Goal: Find specific page/section: Find specific page/section

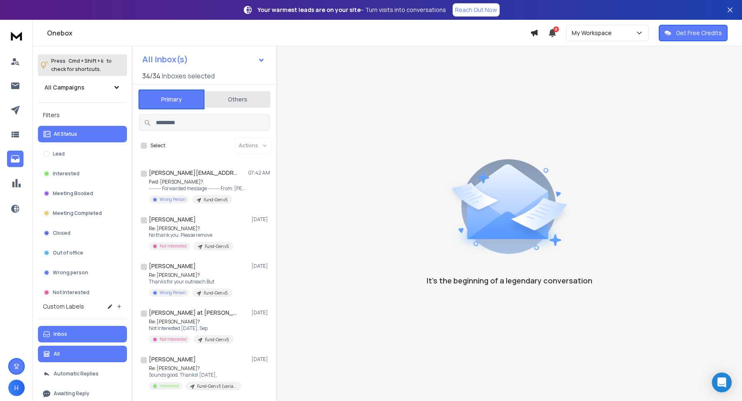
click at [99, 347] on button "All" at bounding box center [82, 353] width 89 height 16
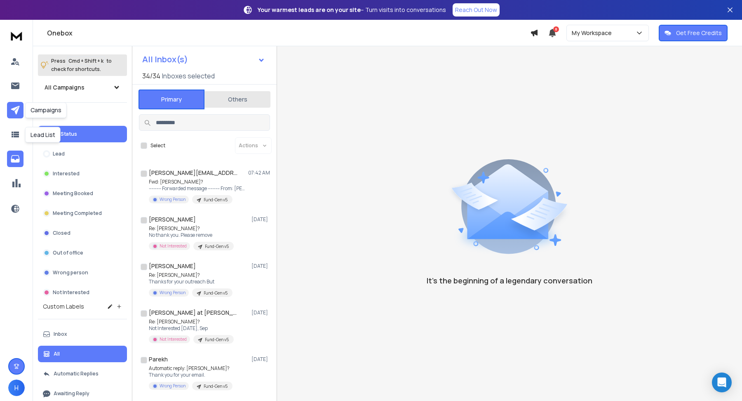
click at [19, 113] on icon at bounding box center [15, 110] width 10 height 10
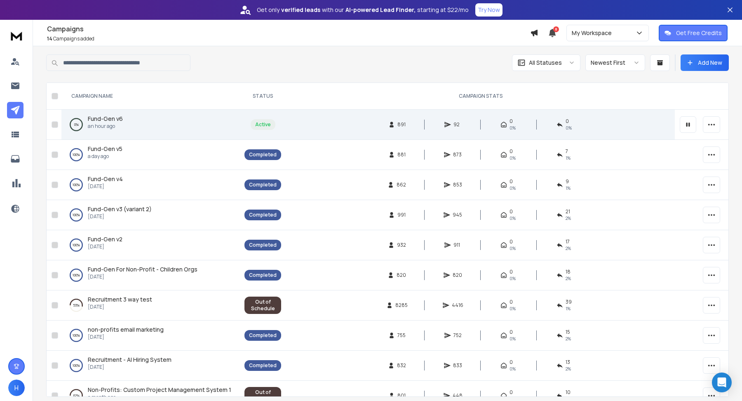
click at [347, 113] on td "891 92 0 0 % 0 0 %" at bounding box center [480, 125] width 389 height 30
